Goal: Task Accomplishment & Management: Use online tool/utility

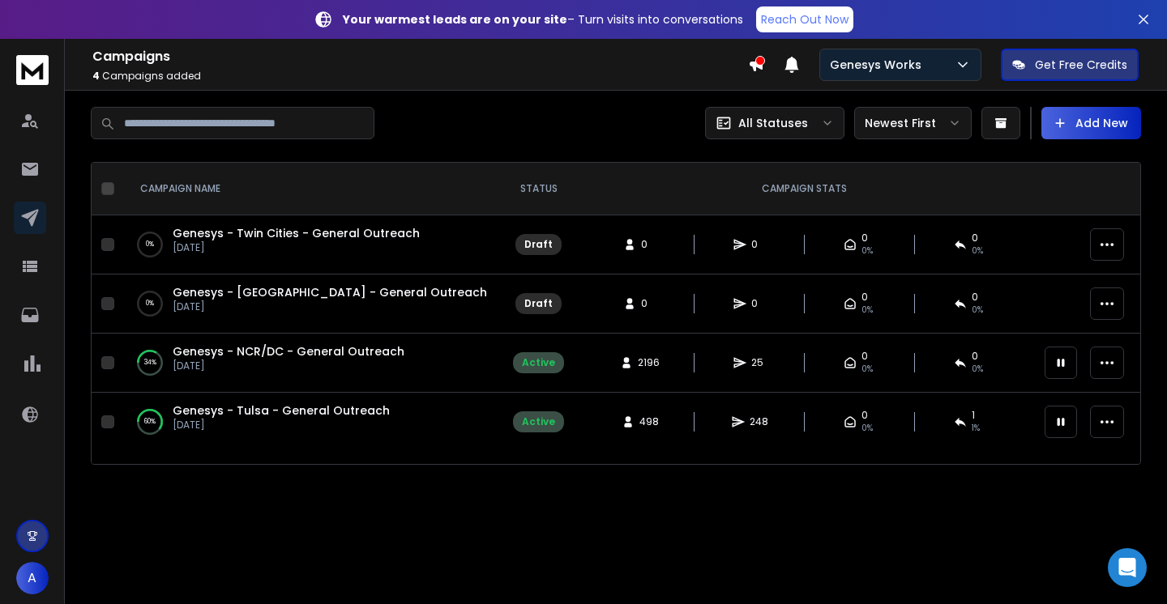
click at [886, 60] on p "Genesys Works" at bounding box center [879, 65] width 98 height 16
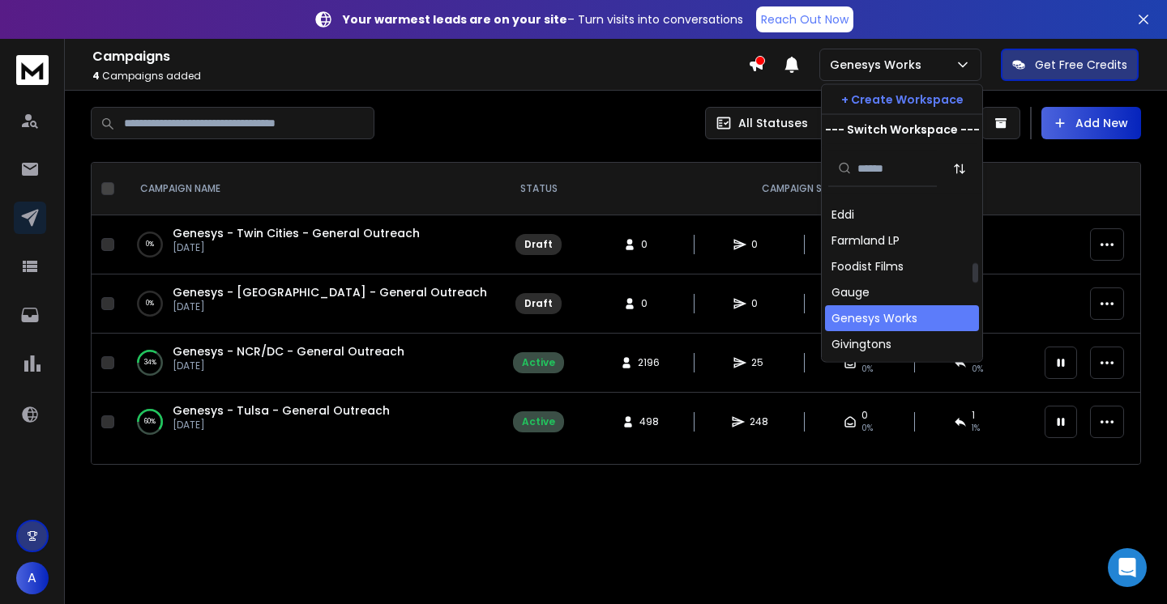
scroll to position [530, 0]
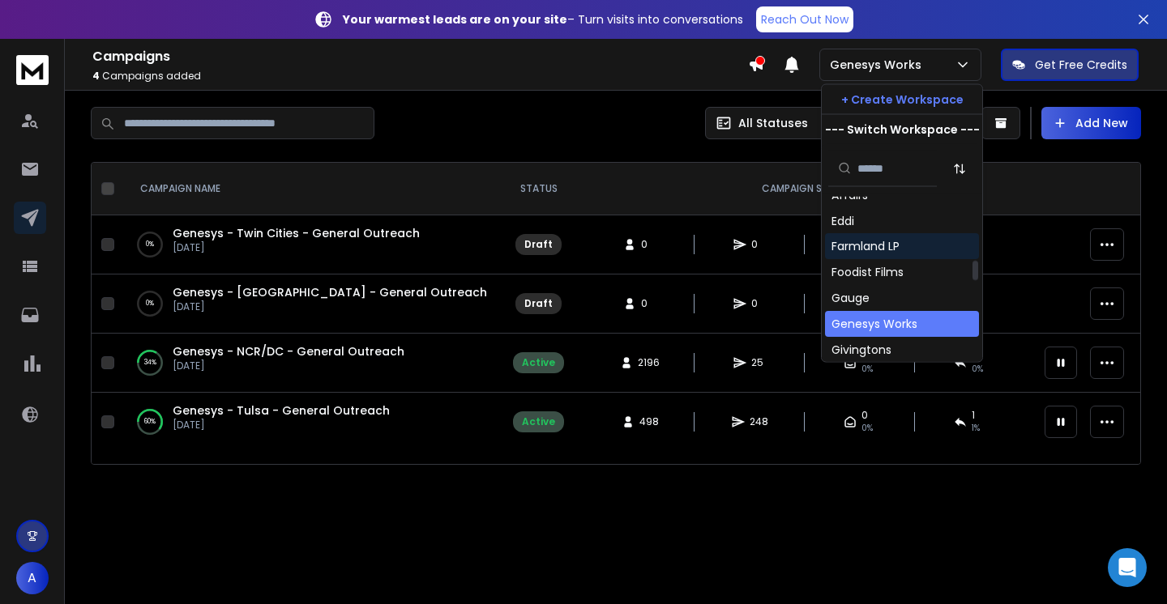
click at [889, 239] on div "Farmland LP" at bounding box center [865, 247] width 68 height 16
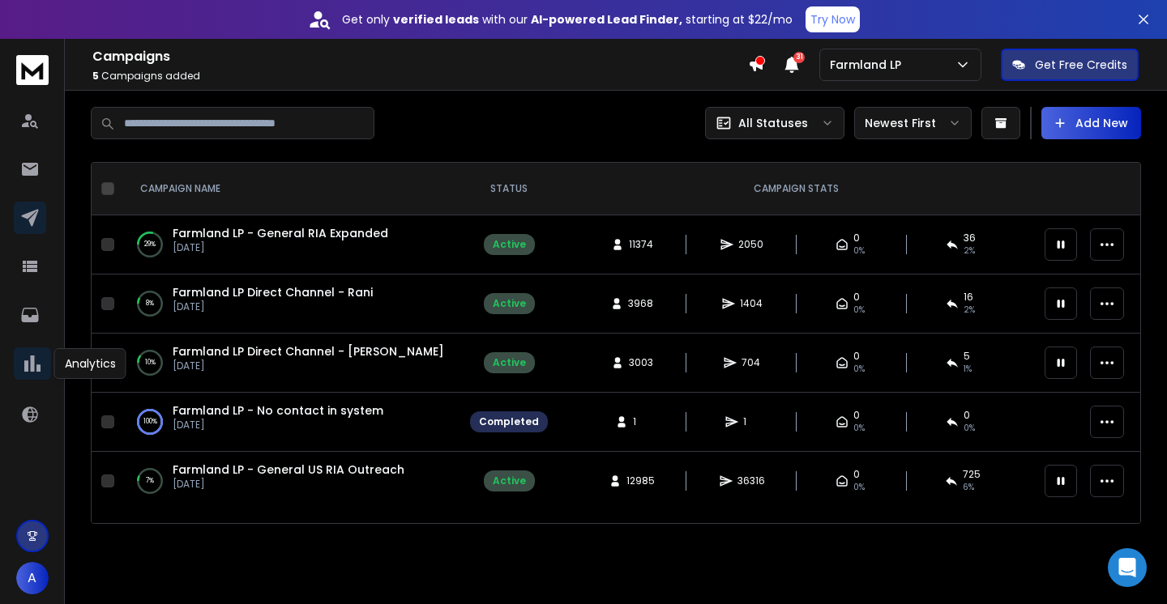
click at [26, 364] on icon at bounding box center [32, 364] width 16 height 16
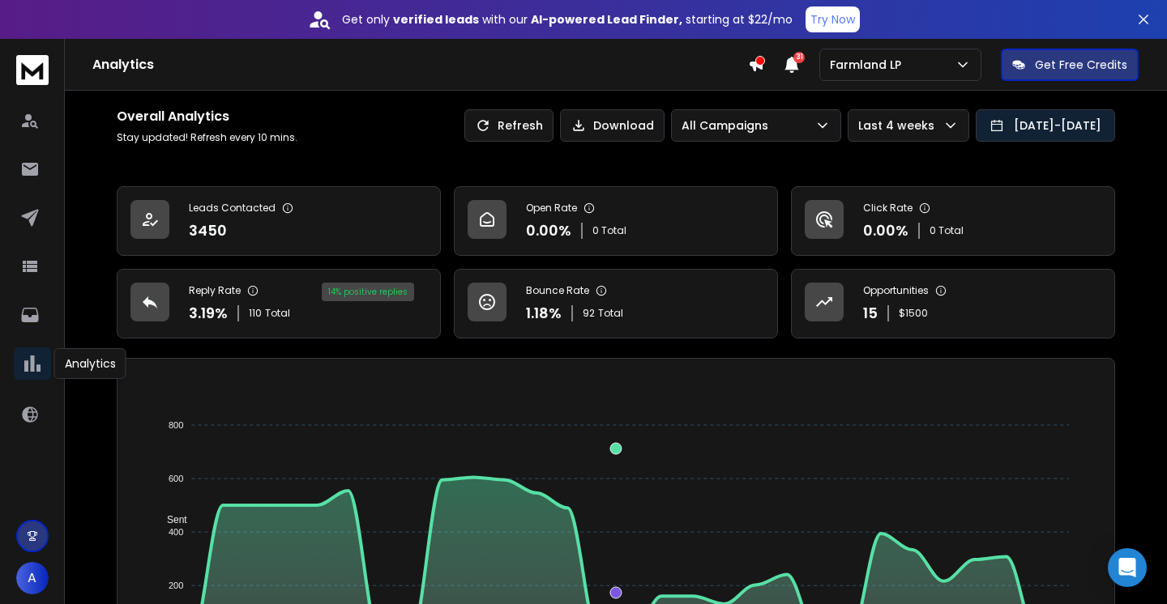
click at [990, 128] on button "[DATE] - [DATE]" at bounding box center [1045, 125] width 139 height 32
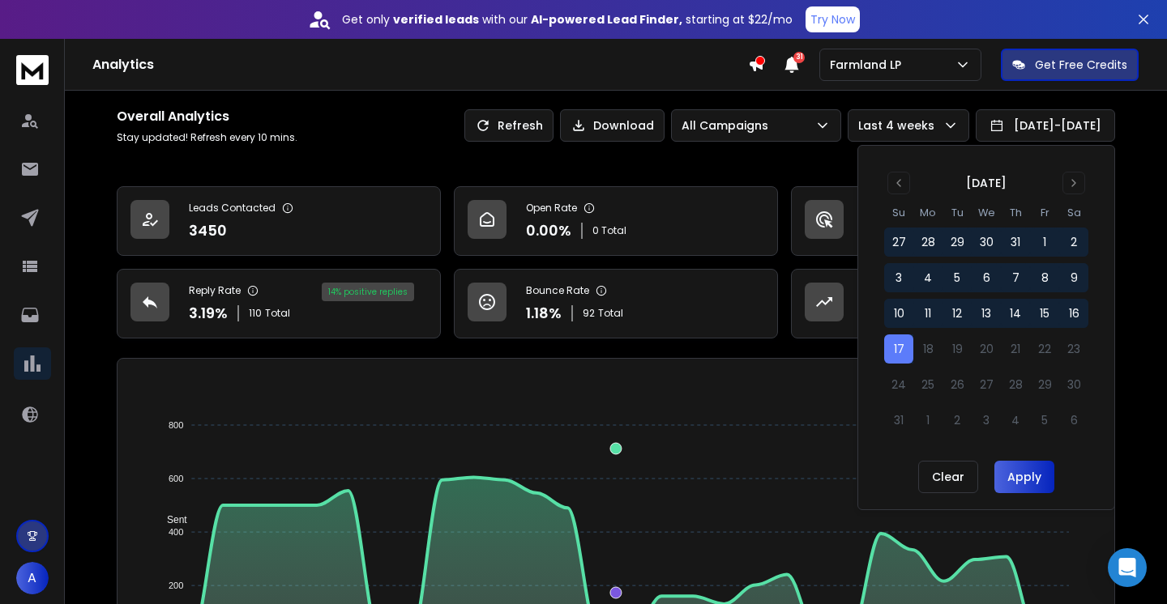
click at [928, 313] on button "11" at bounding box center [927, 313] width 29 height 29
click at [932, 304] on button "11" at bounding box center [927, 313] width 29 height 29
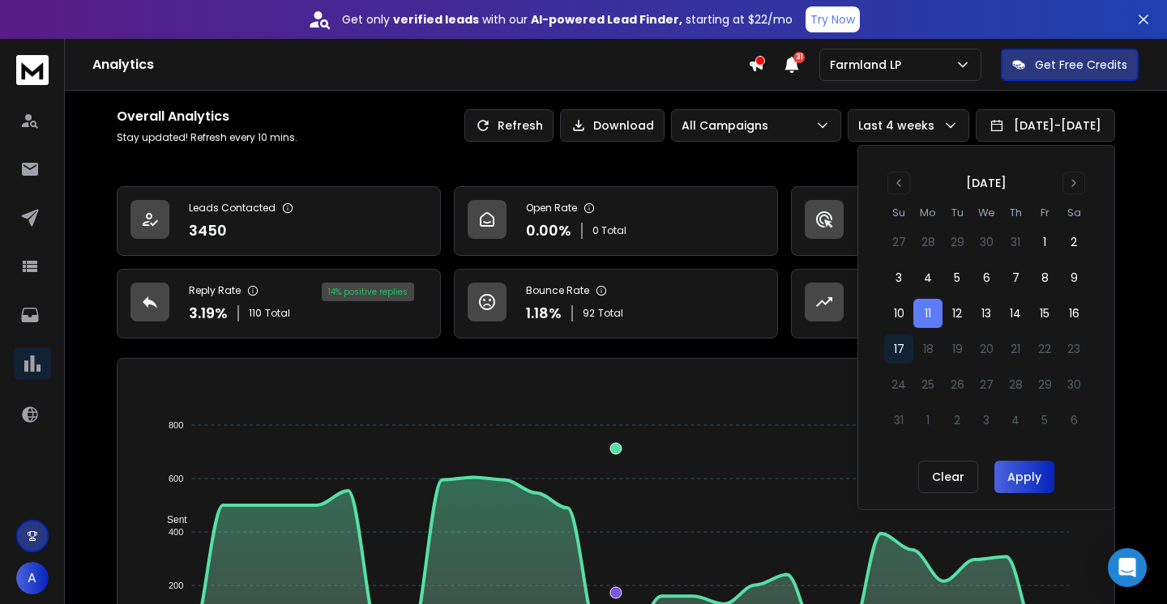
click at [898, 350] on button "17" at bounding box center [898, 349] width 29 height 29
click at [1010, 468] on button "Apply" at bounding box center [1024, 477] width 60 height 32
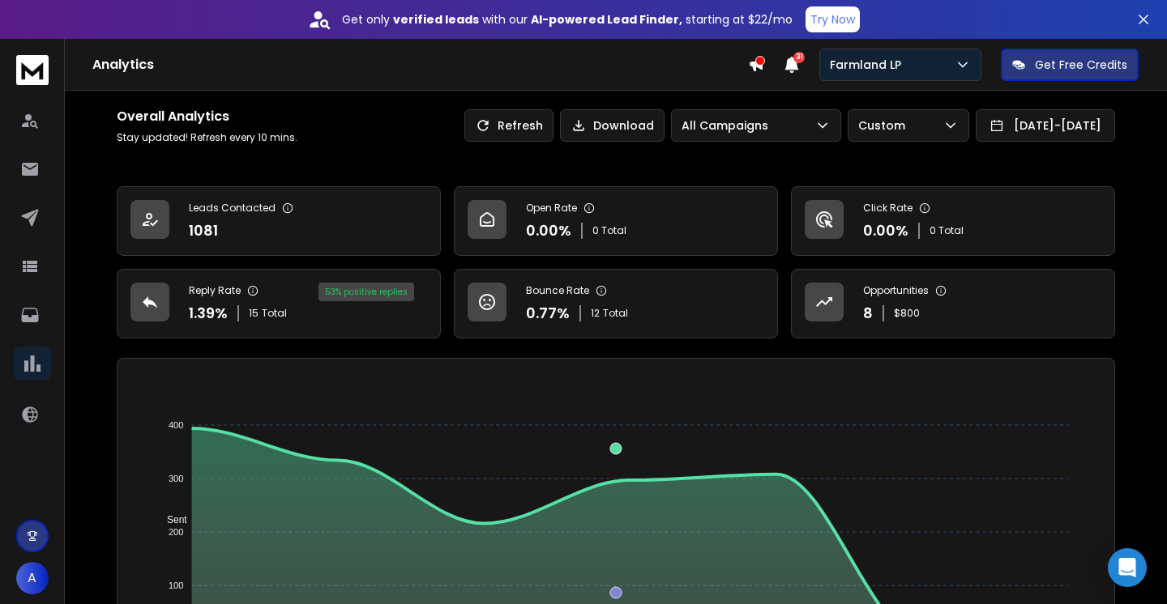
click at [936, 62] on div "Farmland LP" at bounding box center [900, 65] width 141 height 16
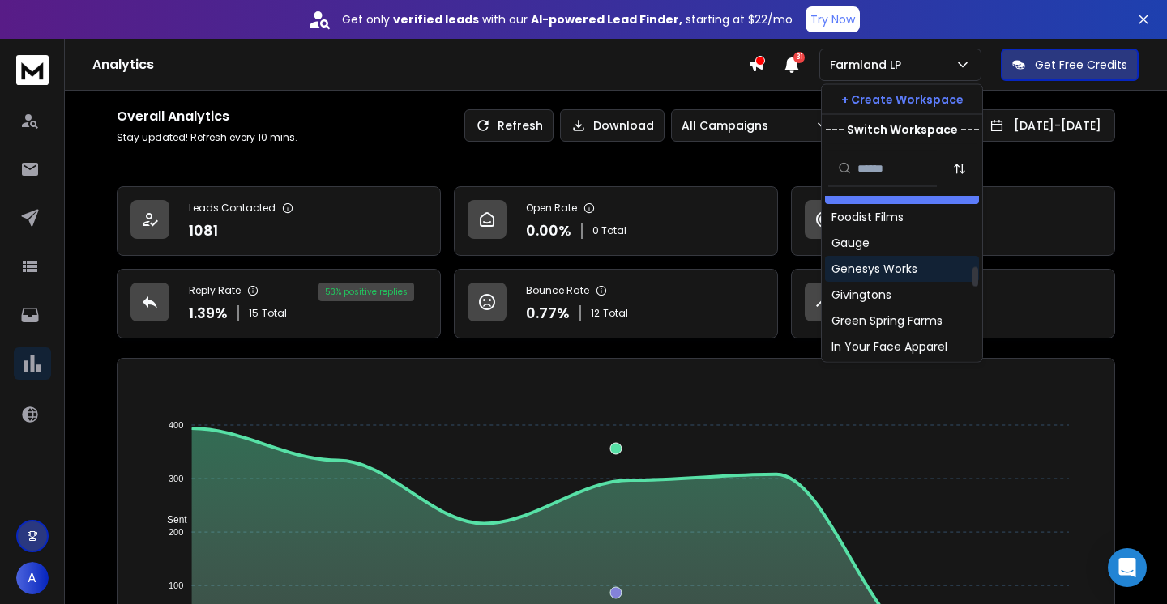
scroll to position [581, 0]
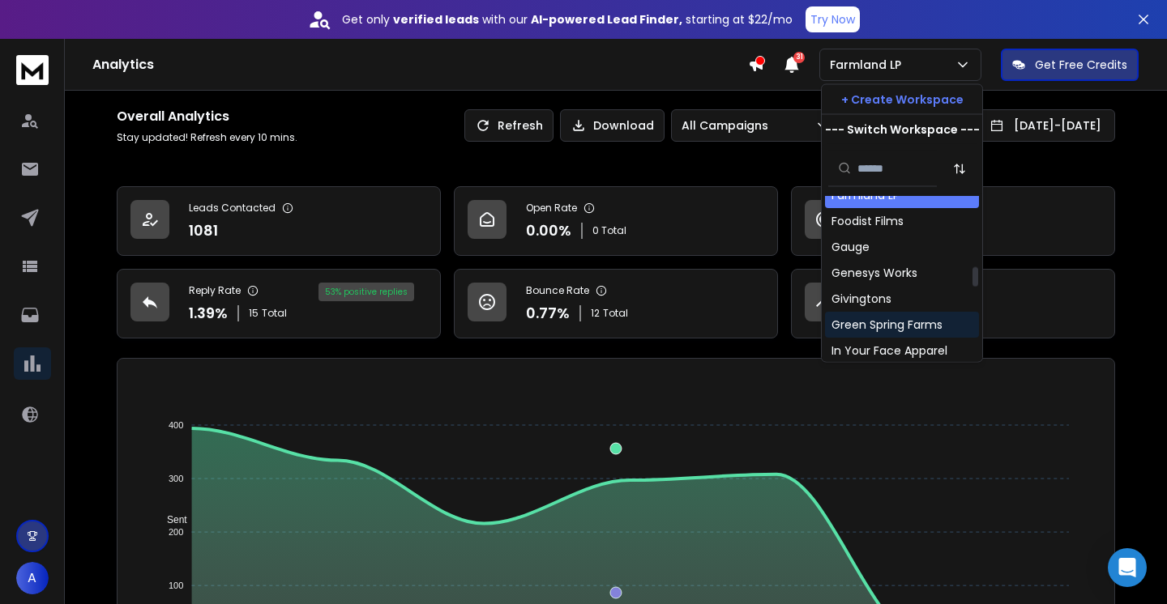
click at [865, 318] on div "Green Spring Farms" at bounding box center [886, 326] width 111 height 16
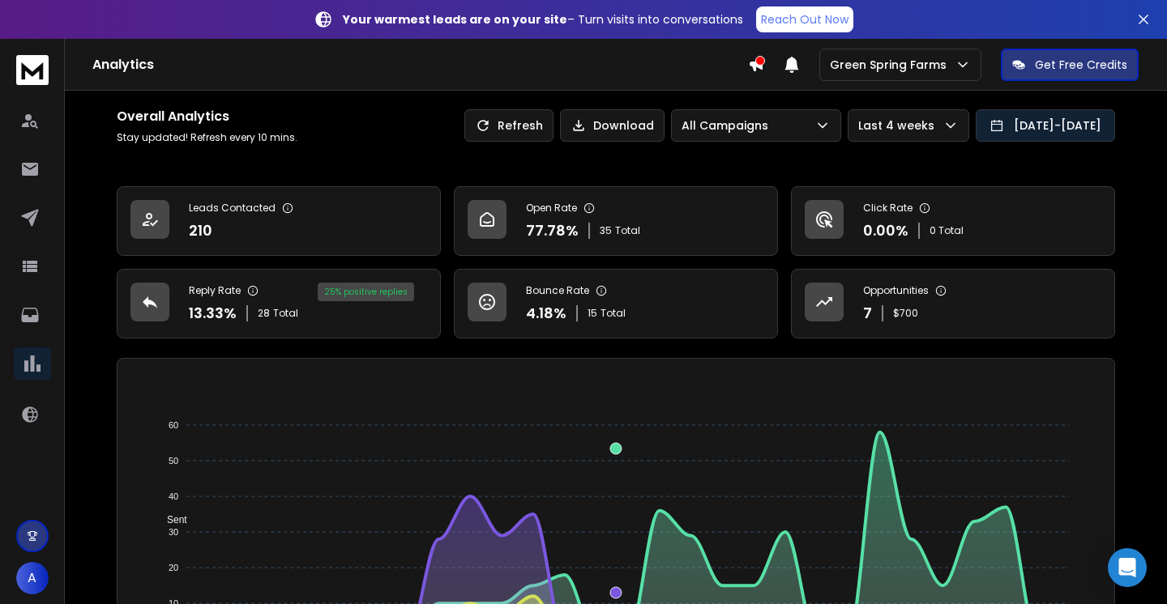
click at [999, 130] on button "[DATE] - [DATE]" at bounding box center [1045, 125] width 139 height 32
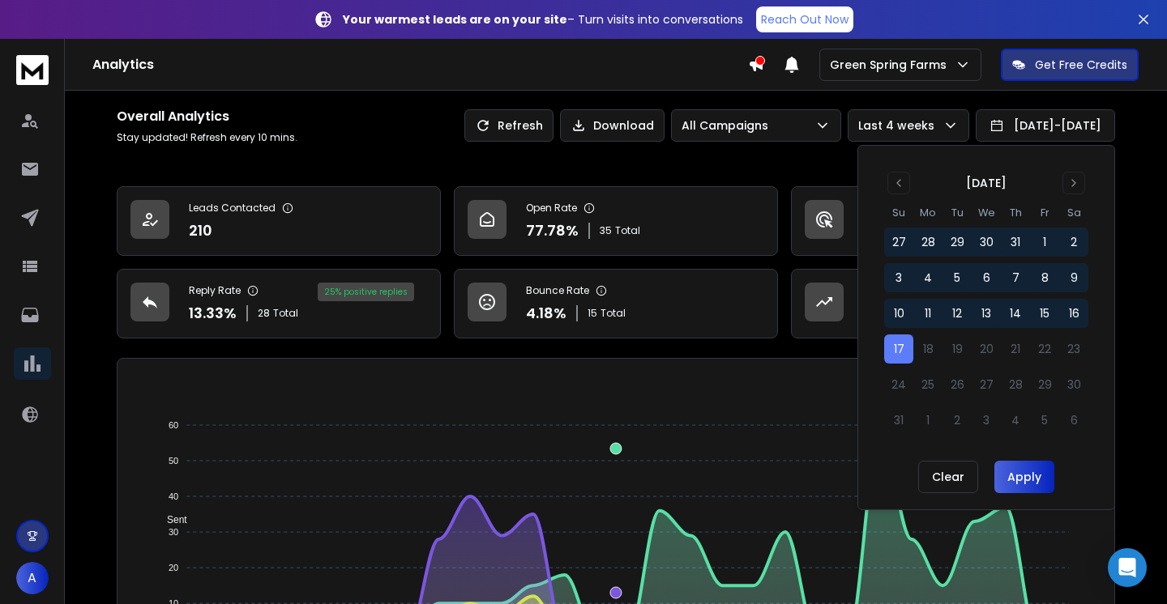
click at [927, 311] on button "11" at bounding box center [927, 313] width 29 height 29
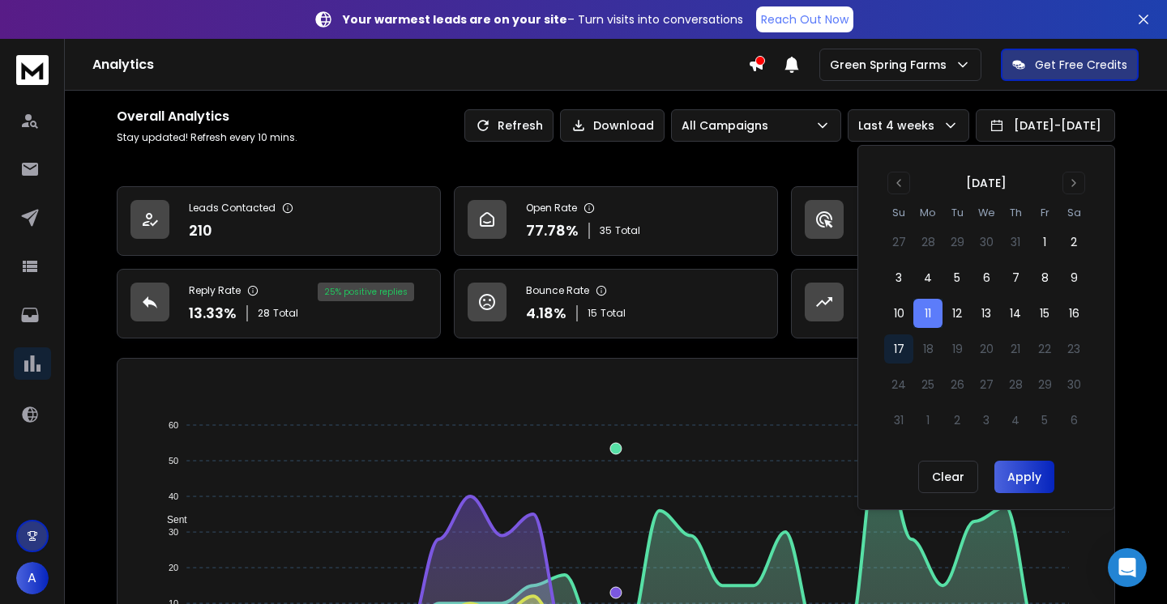
click at [908, 335] on button "17" at bounding box center [898, 349] width 29 height 29
click at [1022, 478] on button "Apply" at bounding box center [1024, 477] width 60 height 32
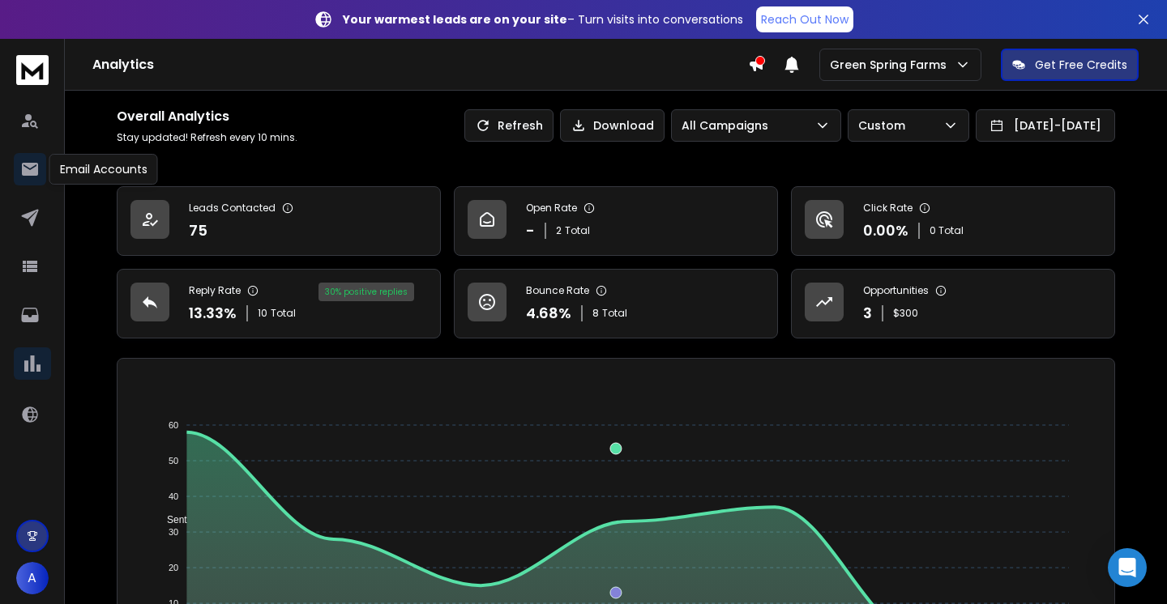
click at [22, 168] on icon at bounding box center [30, 169] width 16 height 13
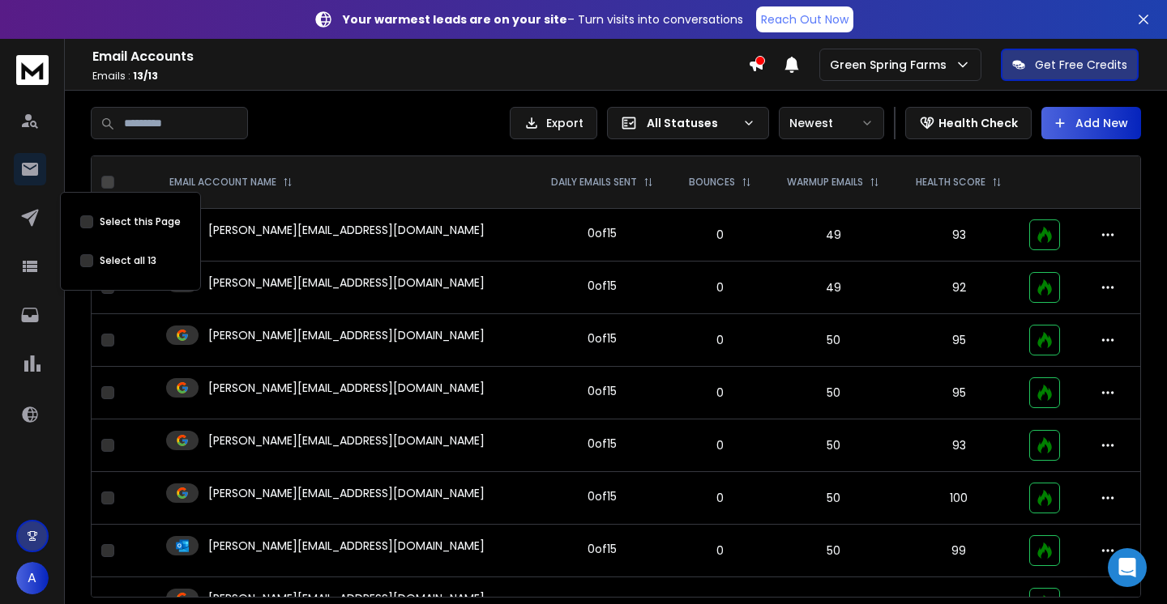
click at [108, 182] on button "Select this Page" at bounding box center [107, 182] width 13 height 13
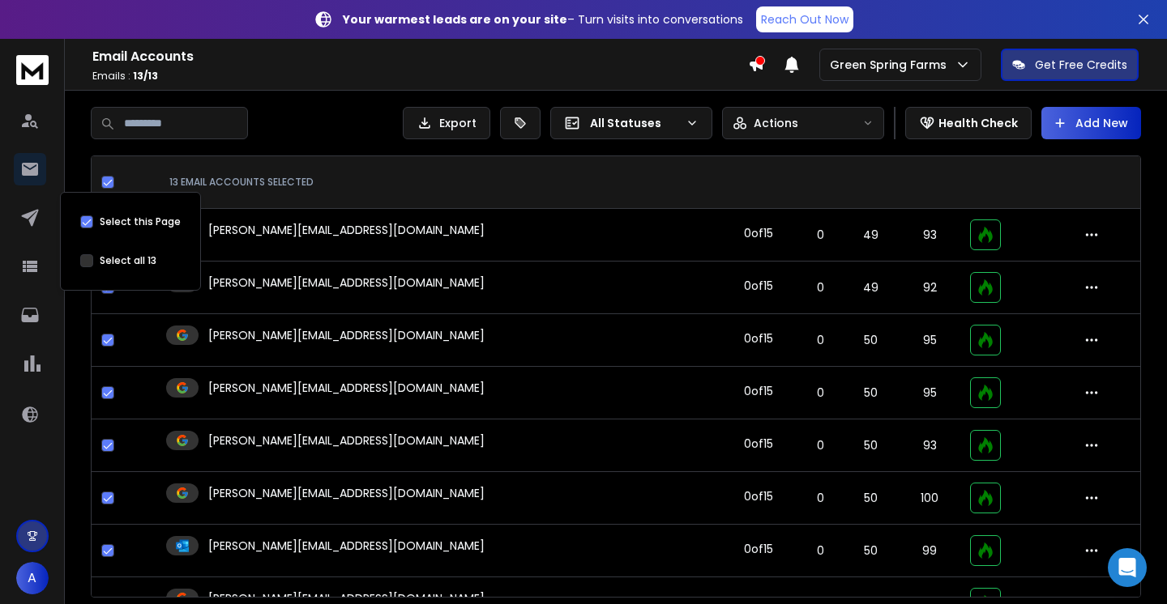
click at [84, 262] on button "Select this Page" at bounding box center [86, 260] width 13 height 13
click at [660, 122] on p "All Statuses" at bounding box center [634, 123] width 89 height 16
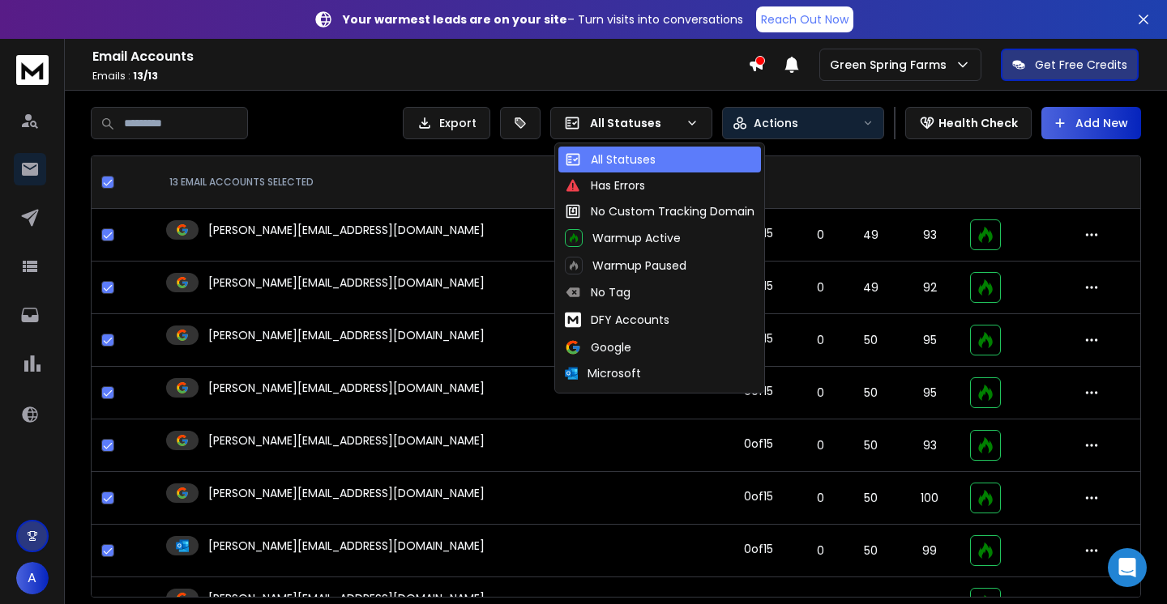
click at [771, 118] on p "Actions" at bounding box center [776, 123] width 45 height 16
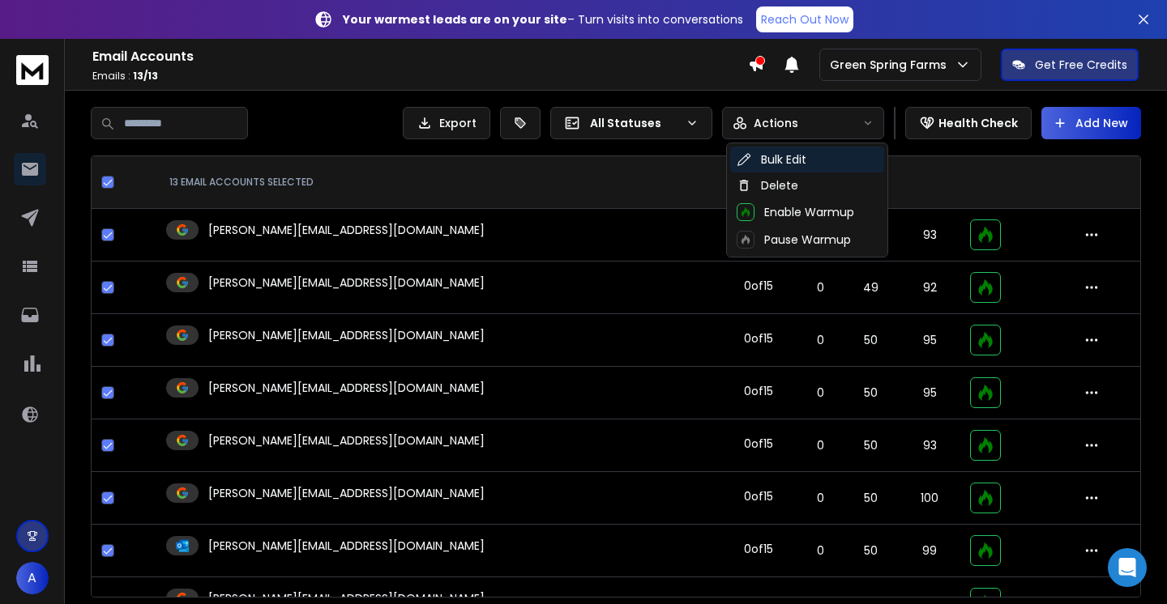
click at [774, 162] on div "Bulk Edit" at bounding box center [772, 160] width 70 height 16
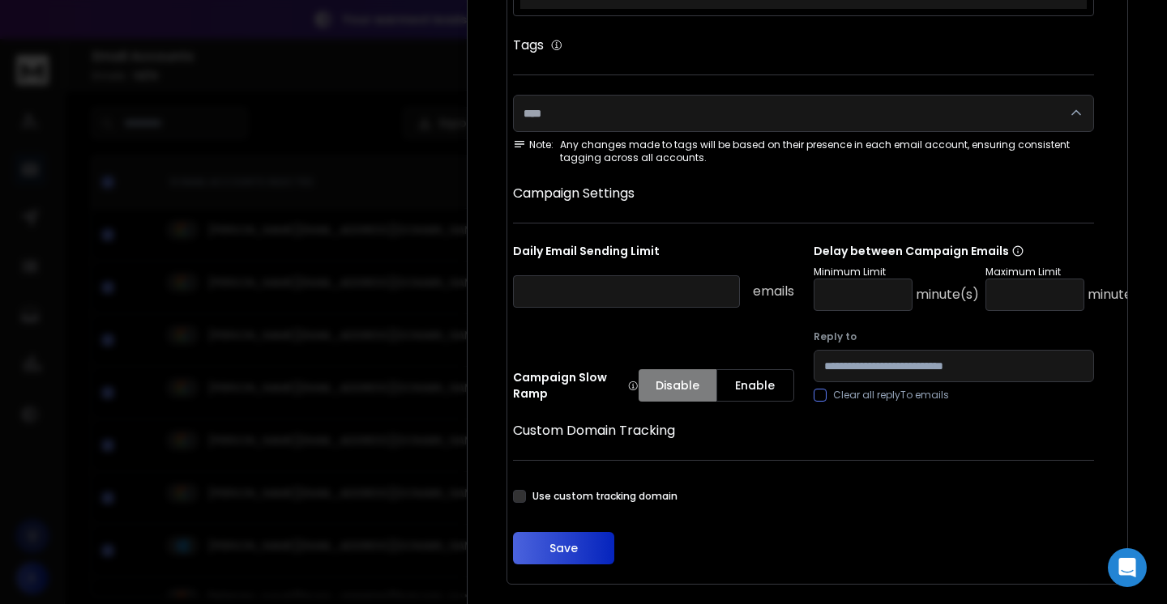
scroll to position [385, 0]
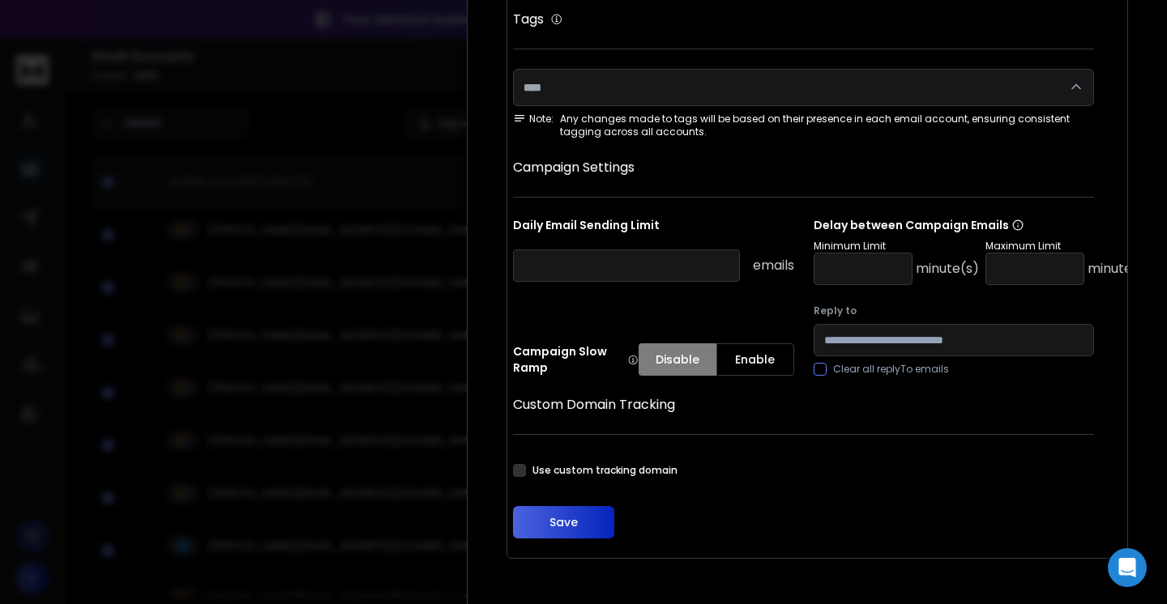
click at [571, 269] on input "number" at bounding box center [626, 266] width 227 height 32
type input "**"
click at [553, 546] on div "Sender Name First Name Last Name Signature Type something Clear Formatting Font…" at bounding box center [817, 129] width 622 height 860
click at [560, 528] on button "Save" at bounding box center [563, 522] width 101 height 32
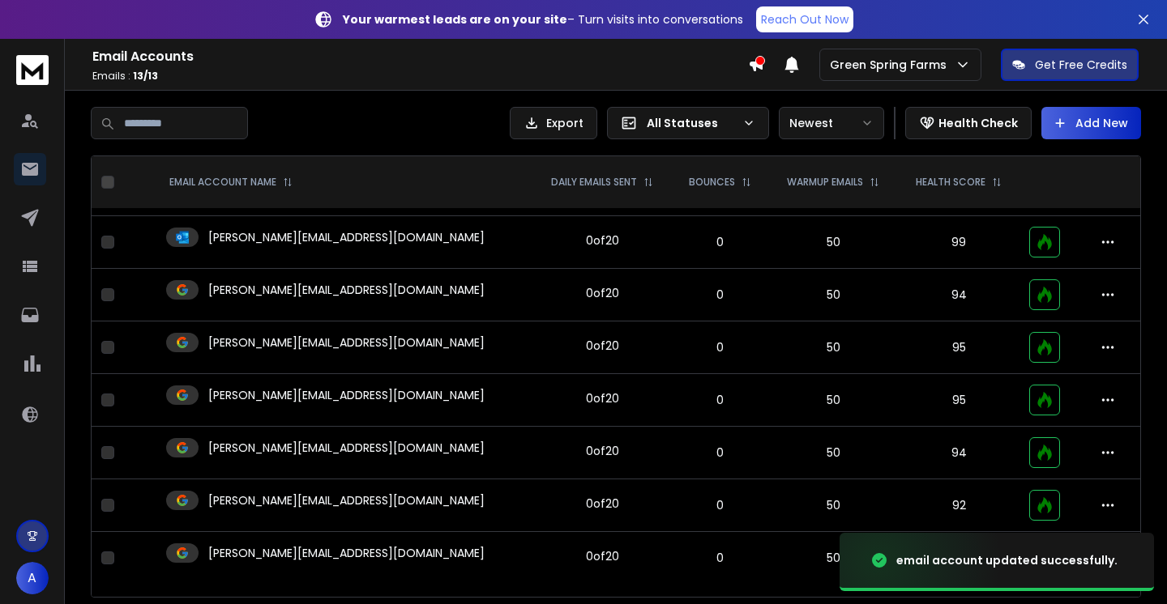
scroll to position [0, 0]
